Goal: Communication & Community: Answer question/provide support

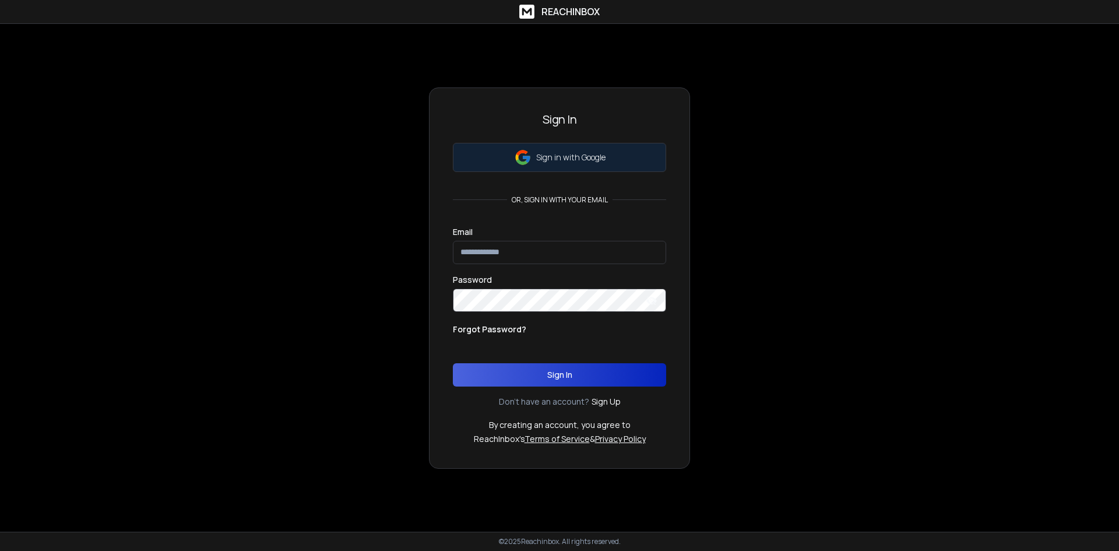
click at [570, 160] on p "Sign in with Google" at bounding box center [570, 158] width 69 height 12
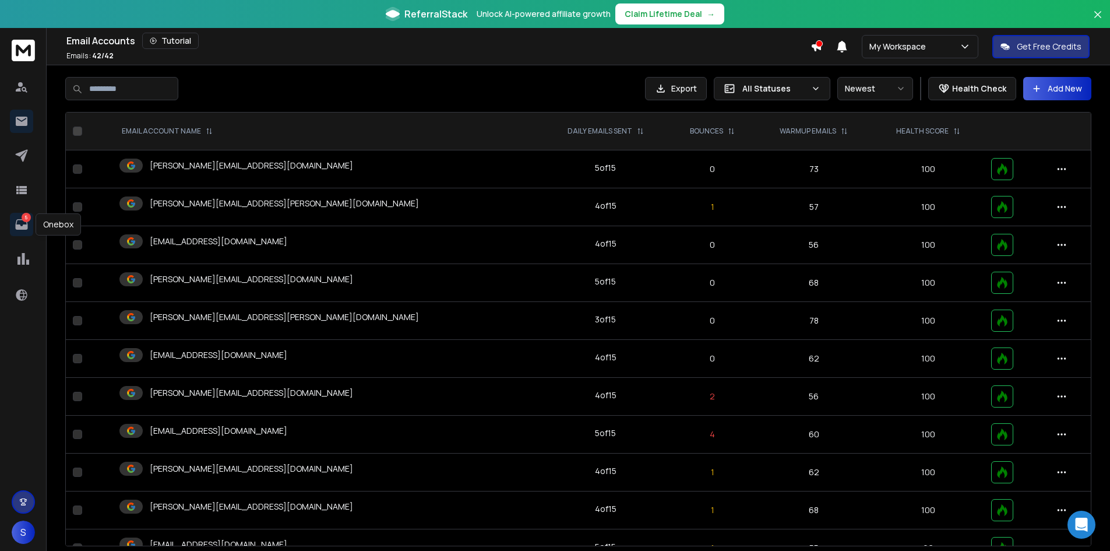
click at [22, 221] on icon at bounding box center [22, 224] width 14 height 14
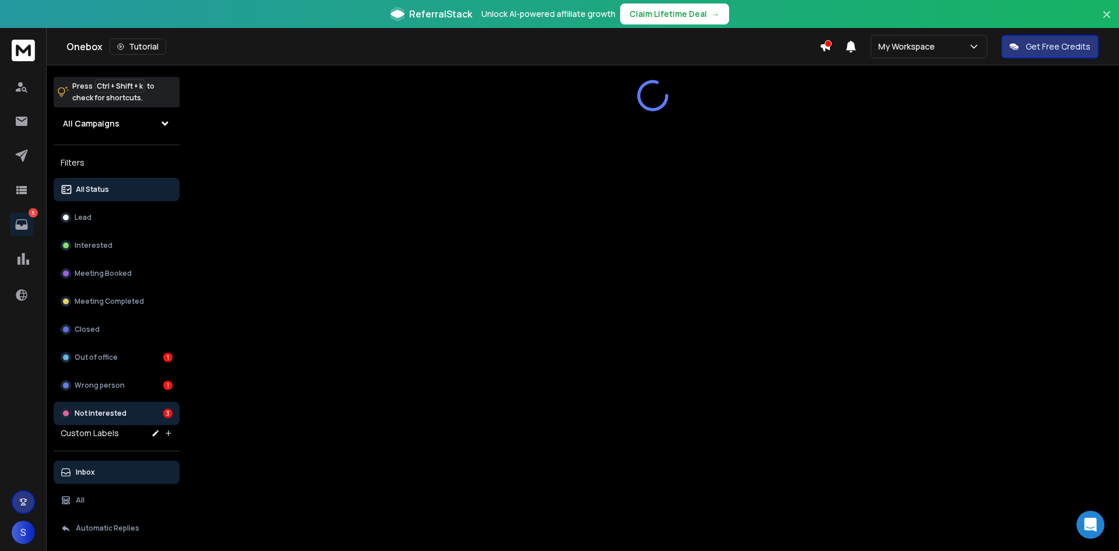
click at [126, 410] on button "Not Interested 3" at bounding box center [117, 413] width 126 height 23
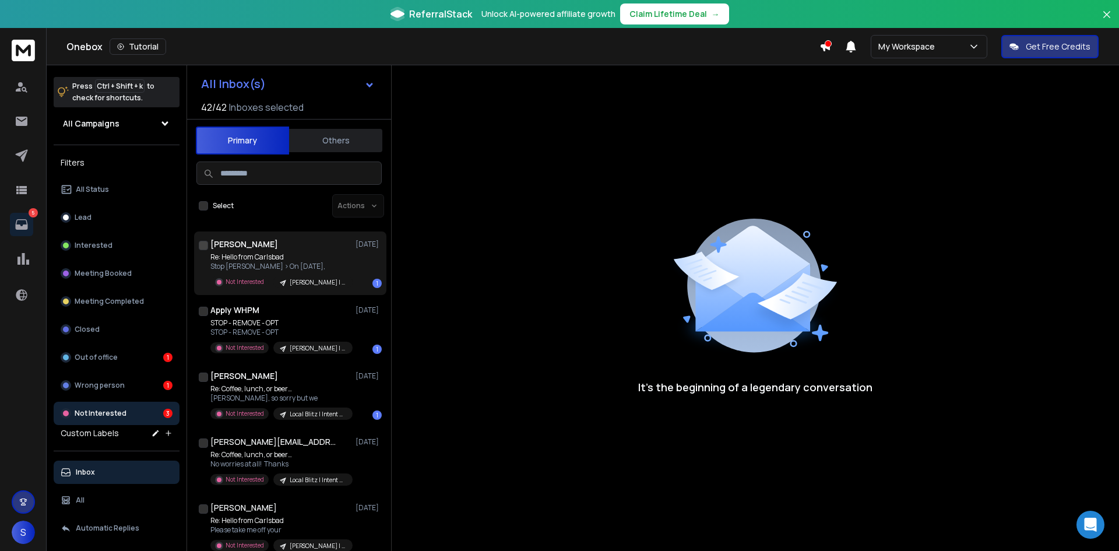
click at [262, 265] on p "Stop [PERSON_NAME] > On [DATE]," at bounding box center [280, 266] width 140 height 9
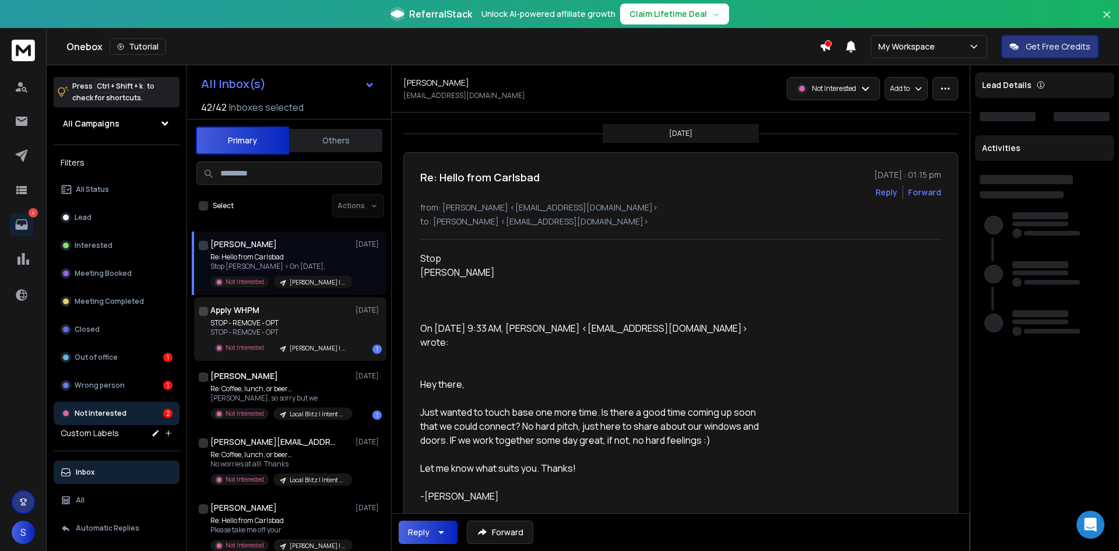
click at [262, 324] on p "STOP - REMOVE - OPT" at bounding box center [280, 322] width 140 height 9
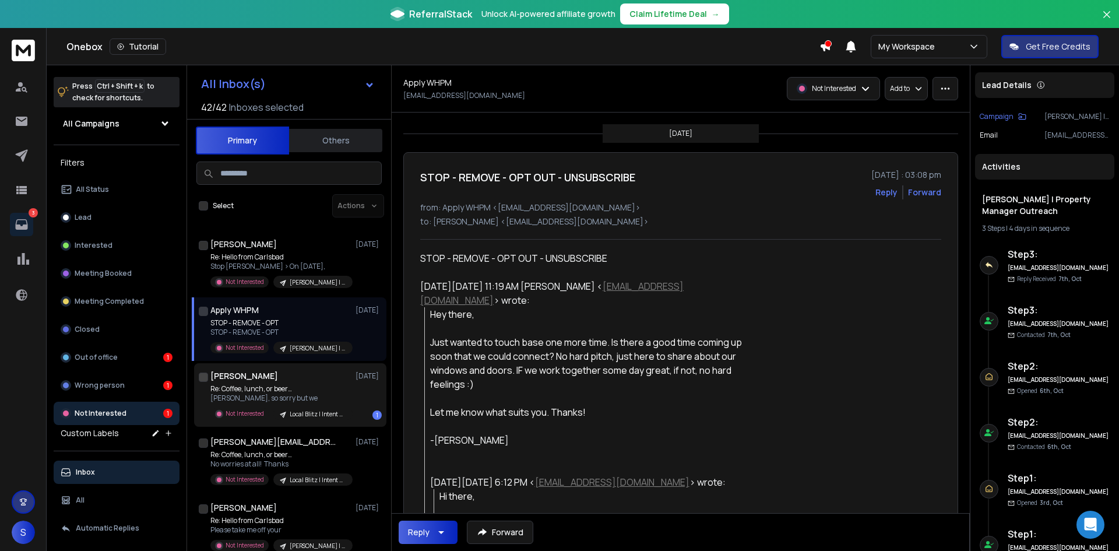
click at [274, 379] on div "[PERSON_NAME] [DATE]" at bounding box center [295, 376] width 171 height 12
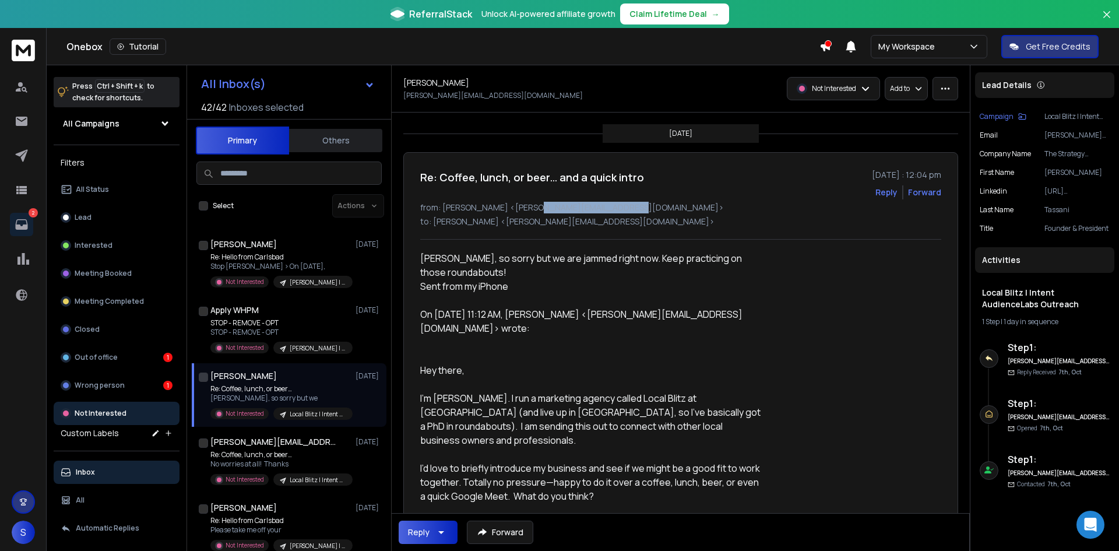
drag, startPoint x: 522, startPoint y: 209, endPoint x: 611, endPoint y: 209, distance: 89.7
click at [611, 209] on p "from: [PERSON_NAME] <[PERSON_NAME][EMAIL_ADDRESS][DOMAIN_NAME]>" at bounding box center [680, 208] width 521 height 12
copy p "[DOMAIN_NAME]"
click at [893, 195] on button "Reply" at bounding box center [886, 192] width 22 height 12
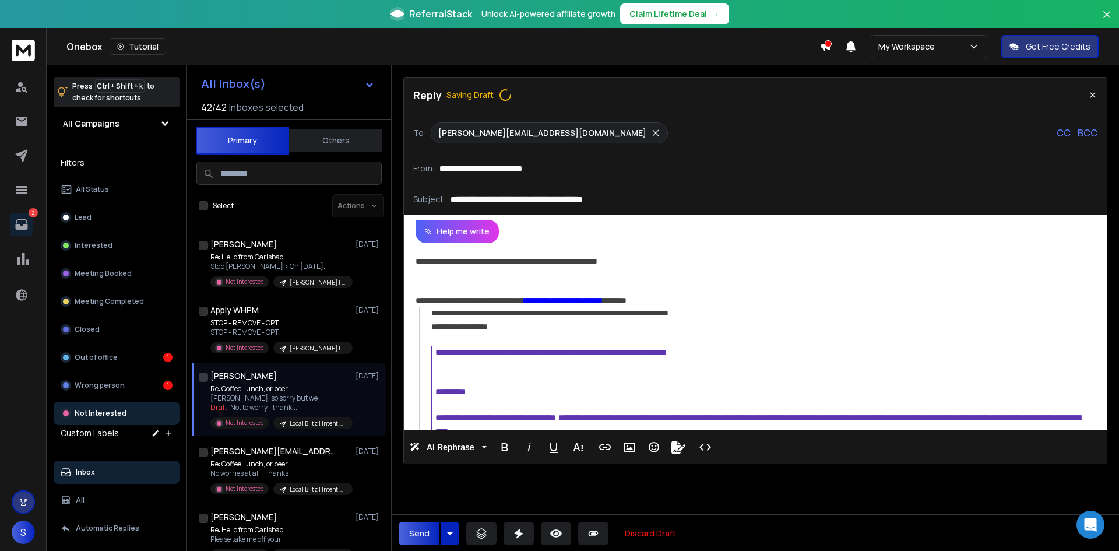
click at [414, 537] on button "Send" at bounding box center [419, 533] width 41 height 23
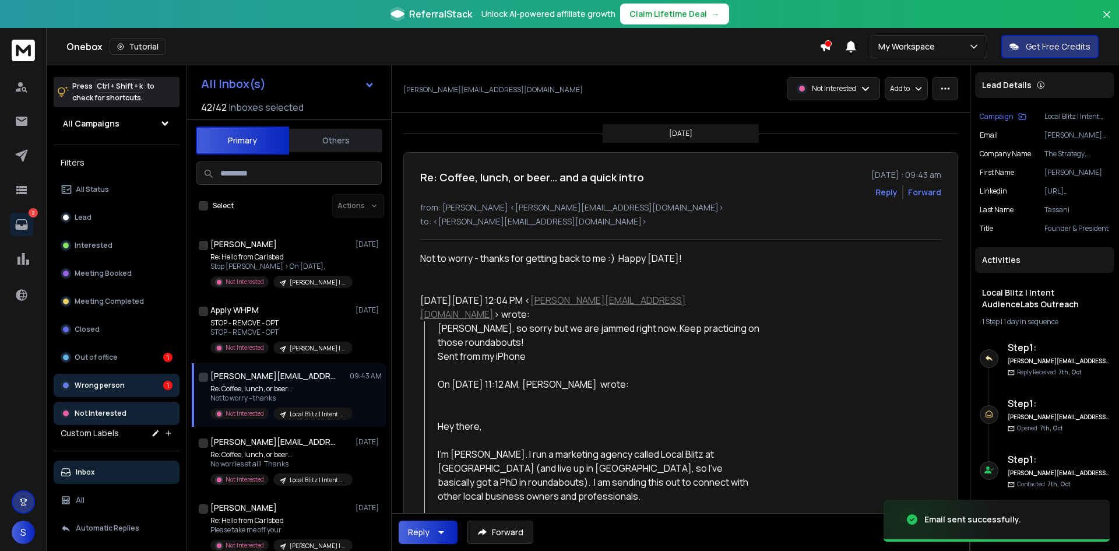
click at [104, 386] on p "Wrong person" at bounding box center [100, 385] width 50 height 9
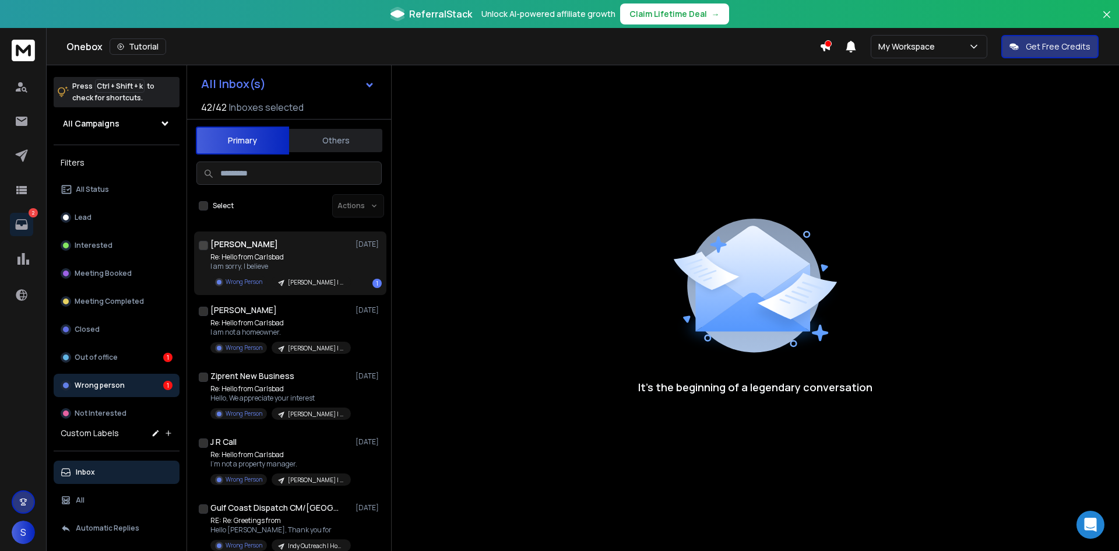
click at [256, 257] on p "Re: Hello from Carlsbad" at bounding box center [280, 256] width 140 height 9
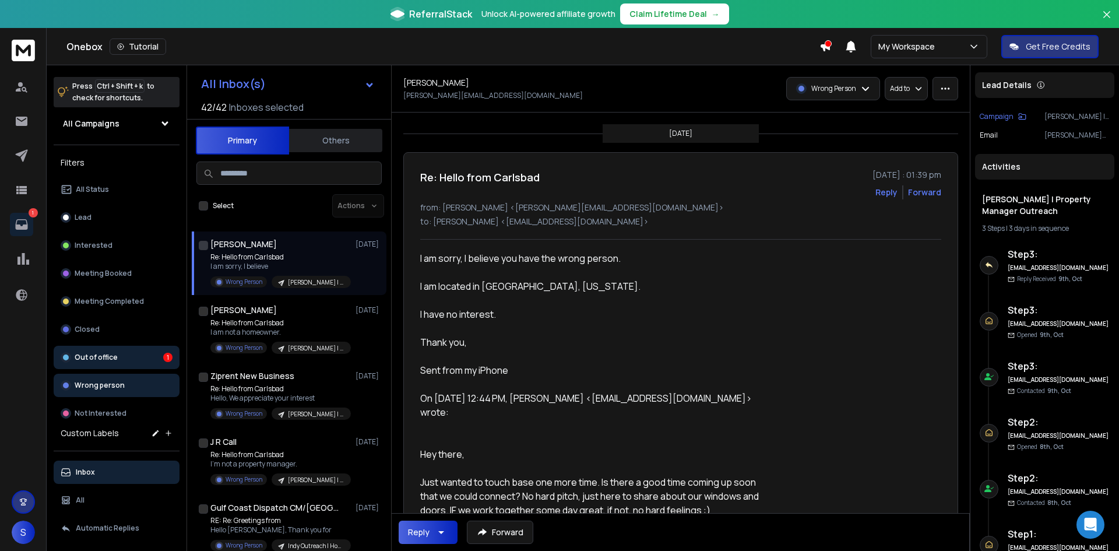
click at [118, 360] on button "Out of office 1" at bounding box center [117, 357] width 126 height 23
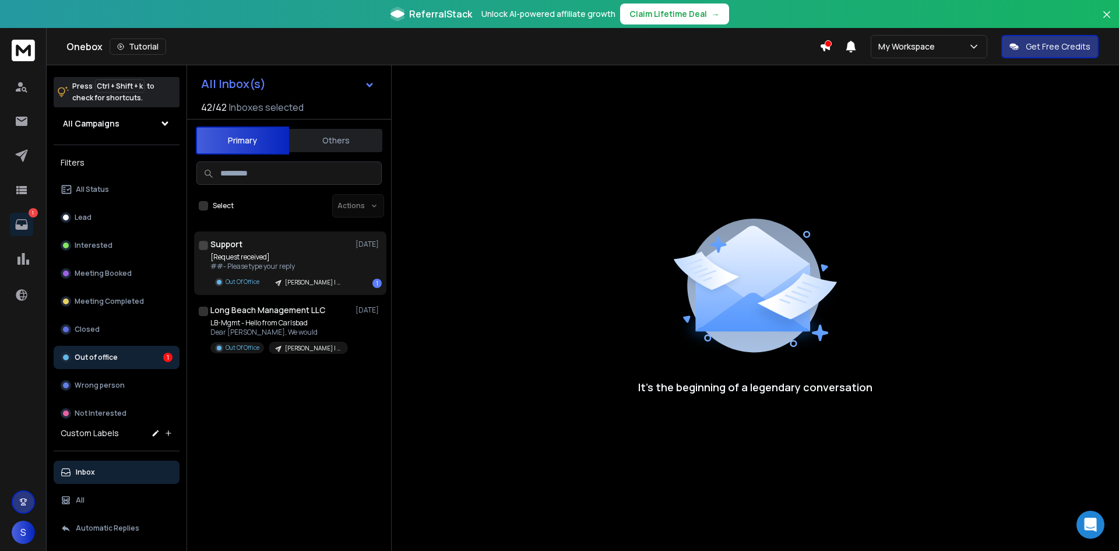
click at [235, 263] on p "##- Please type your reply" at bounding box center [279, 266] width 138 height 9
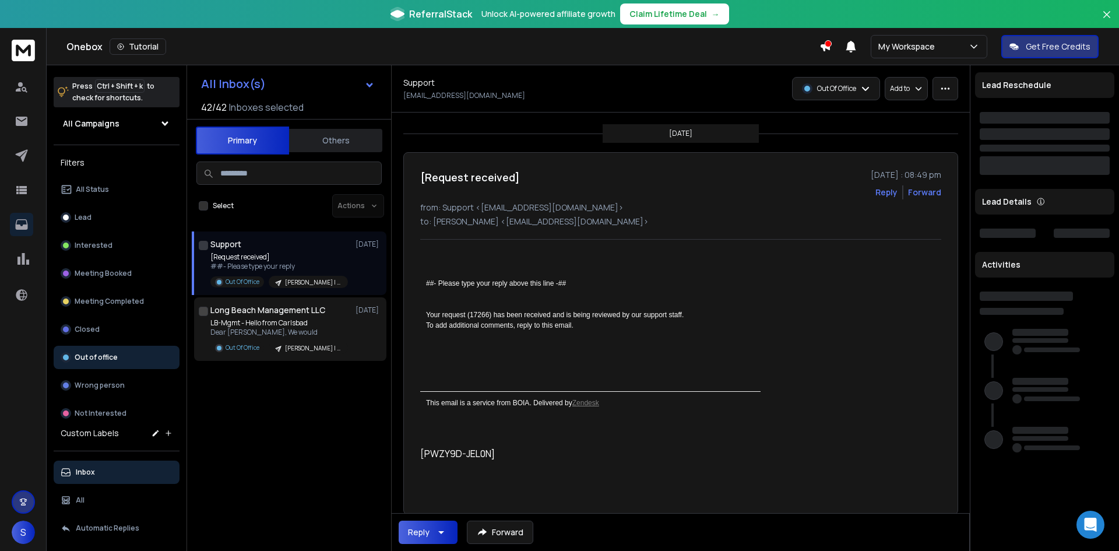
click at [241, 308] on h1 "Long Beach Management LLC" at bounding box center [267, 310] width 115 height 12
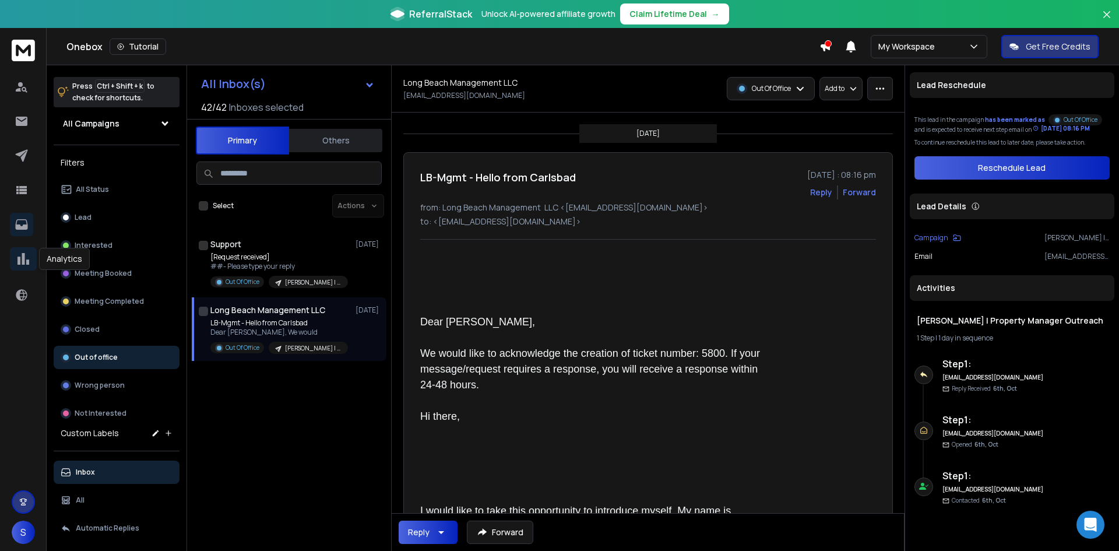
click at [16, 264] on icon at bounding box center [23, 258] width 17 height 17
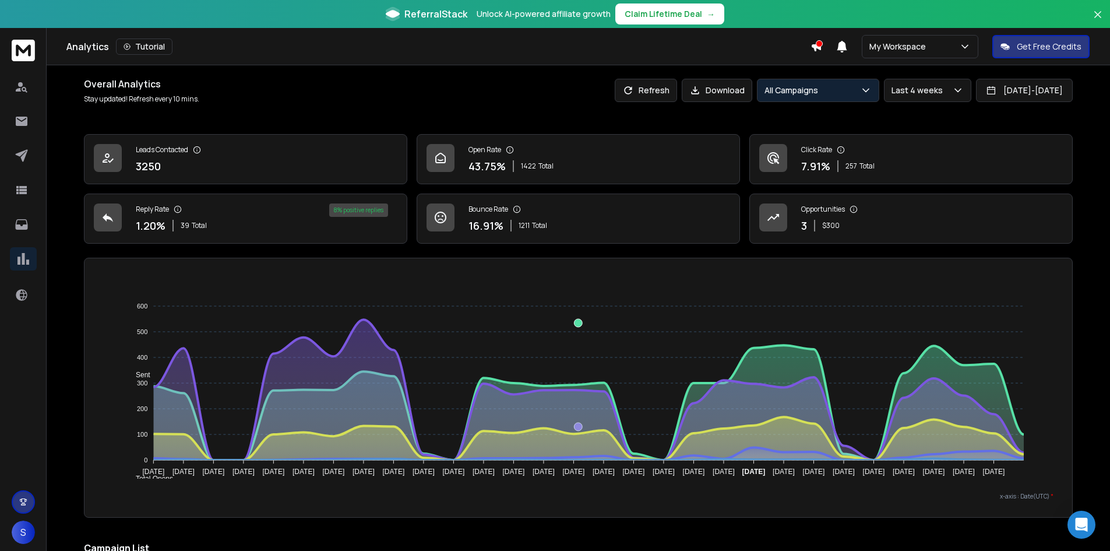
click at [766, 79] on button "All Campaigns" at bounding box center [818, 90] width 122 height 23
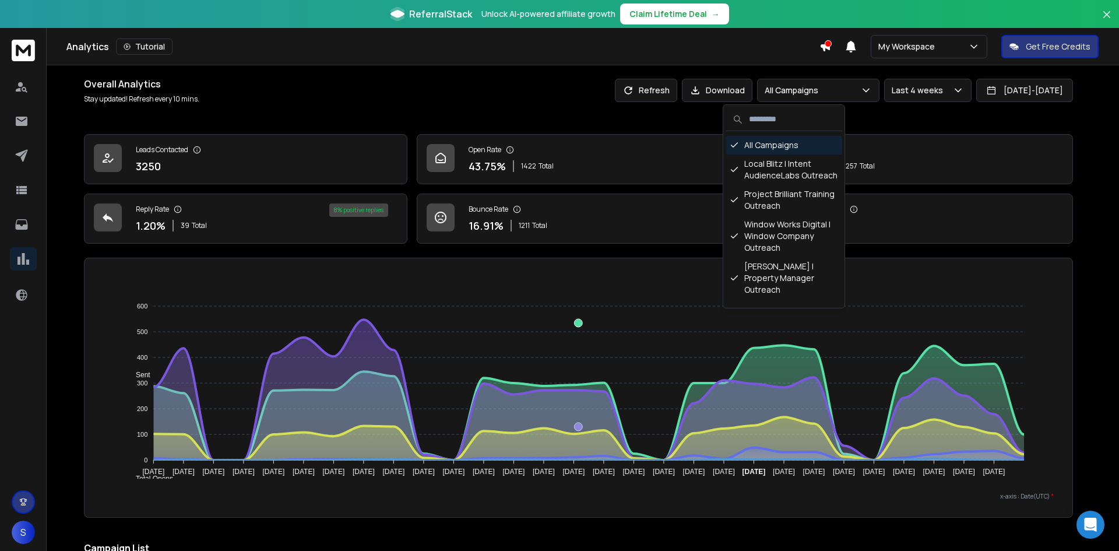
click at [734, 143] on icon at bounding box center [734, 144] width 9 height 9
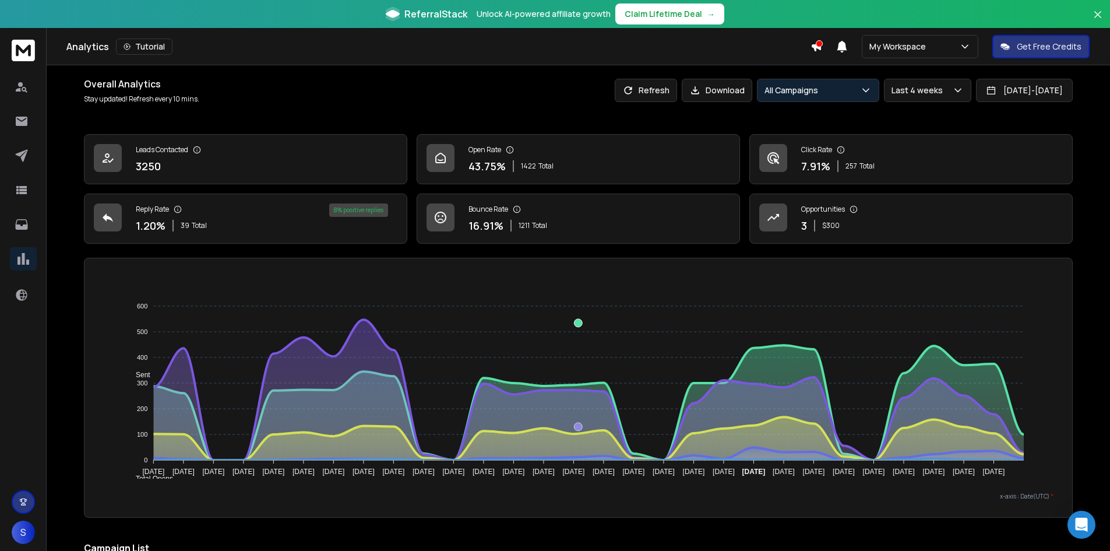
click at [770, 83] on button "All Campaigns" at bounding box center [818, 90] width 122 height 23
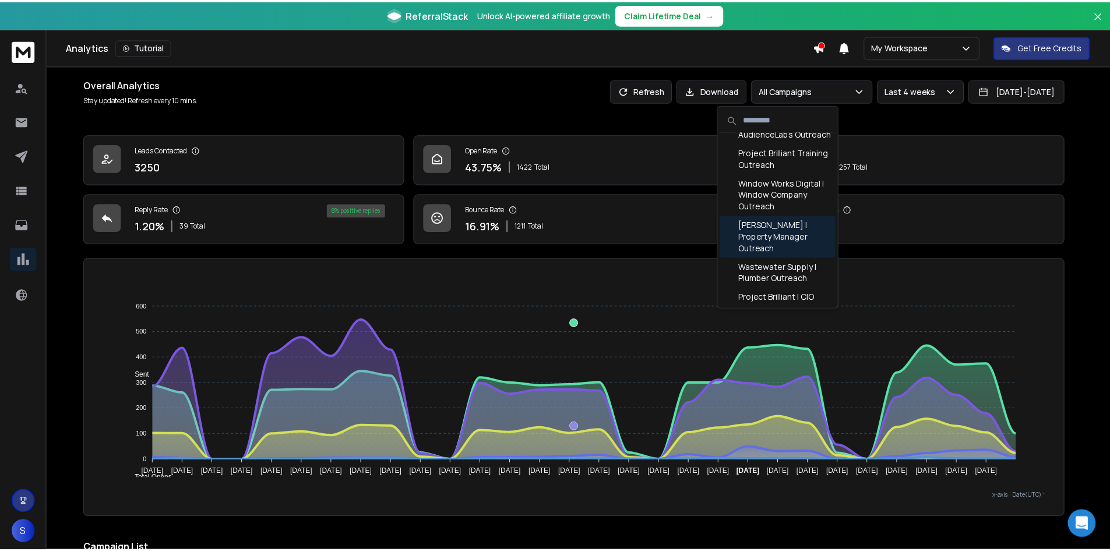
scroll to position [58, 0]
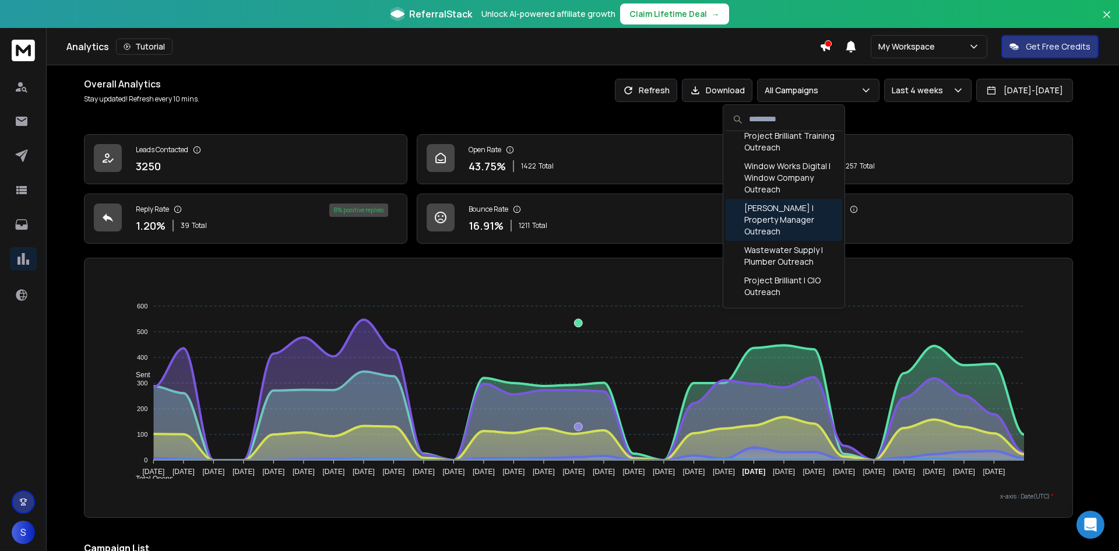
click at [769, 225] on div "[PERSON_NAME] | Property Manager Outreach" at bounding box center [784, 220] width 117 height 42
